Goal: Task Accomplishment & Management: Manage account settings

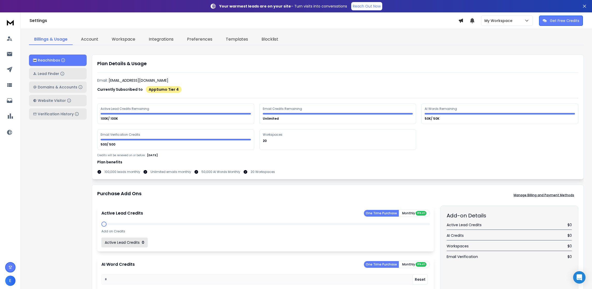
click at [89, 38] on link "Account" at bounding box center [90, 39] width 28 height 11
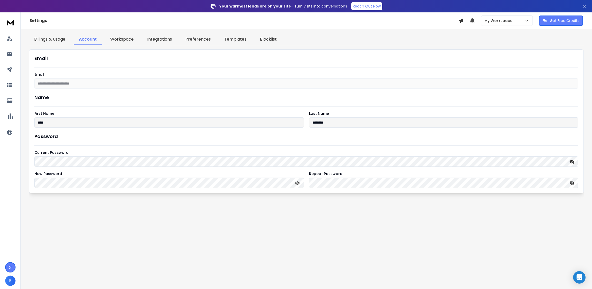
click at [52, 36] on link "Billings & Usage" at bounding box center [50, 39] width 42 height 11
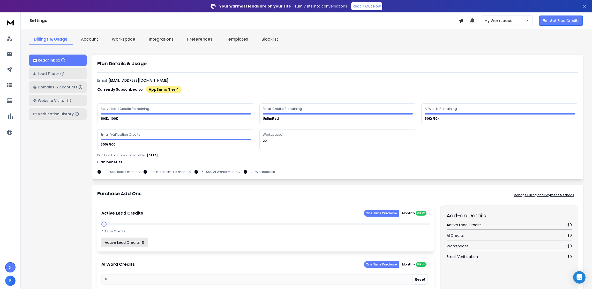
click at [91, 44] on link "Account" at bounding box center [90, 39] width 28 height 11
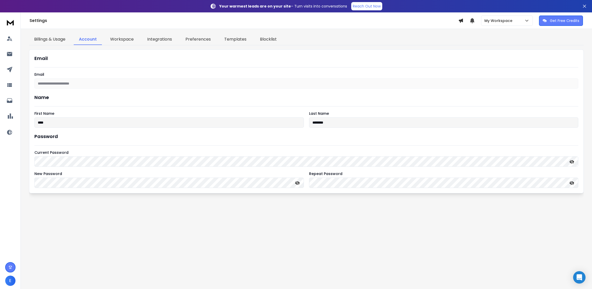
click at [46, 43] on link "Billings & Usage" at bounding box center [50, 39] width 42 height 11
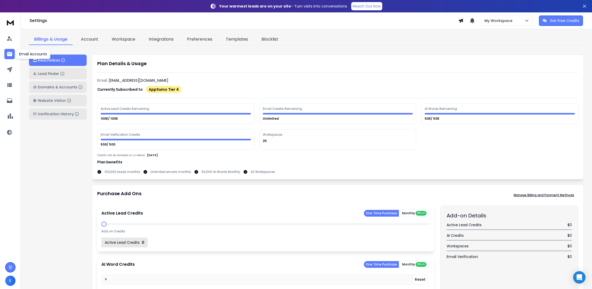
click at [11, 56] on icon at bounding box center [9, 54] width 5 height 4
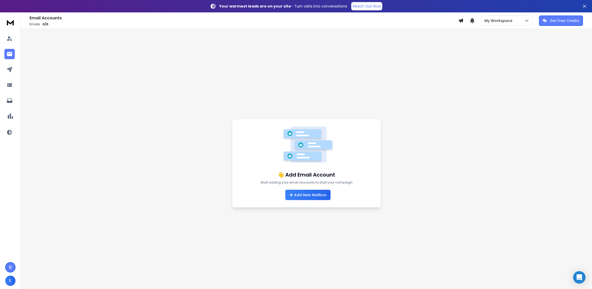
click at [308, 195] on button "Add New Mailbox" at bounding box center [307, 195] width 45 height 10
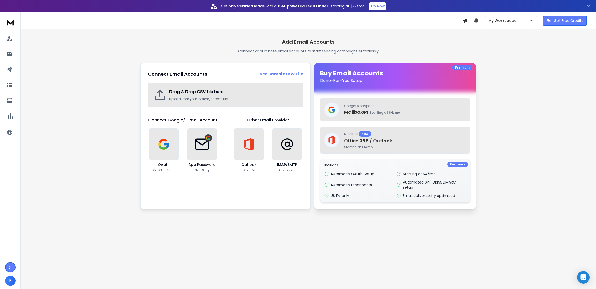
click at [287, 71] on strong "See Sample CSV File" at bounding box center [281, 74] width 43 height 6
